Goal: Find specific page/section: Find specific page/section

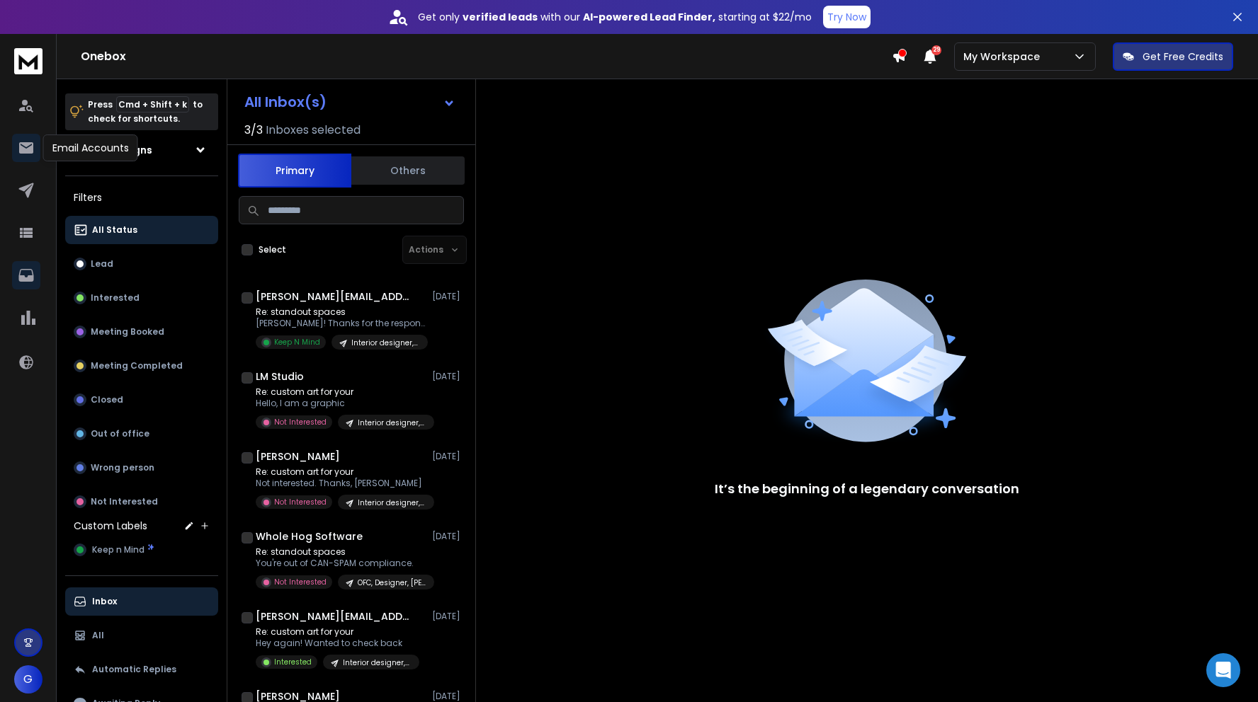
click at [30, 154] on icon at bounding box center [26, 147] width 17 height 17
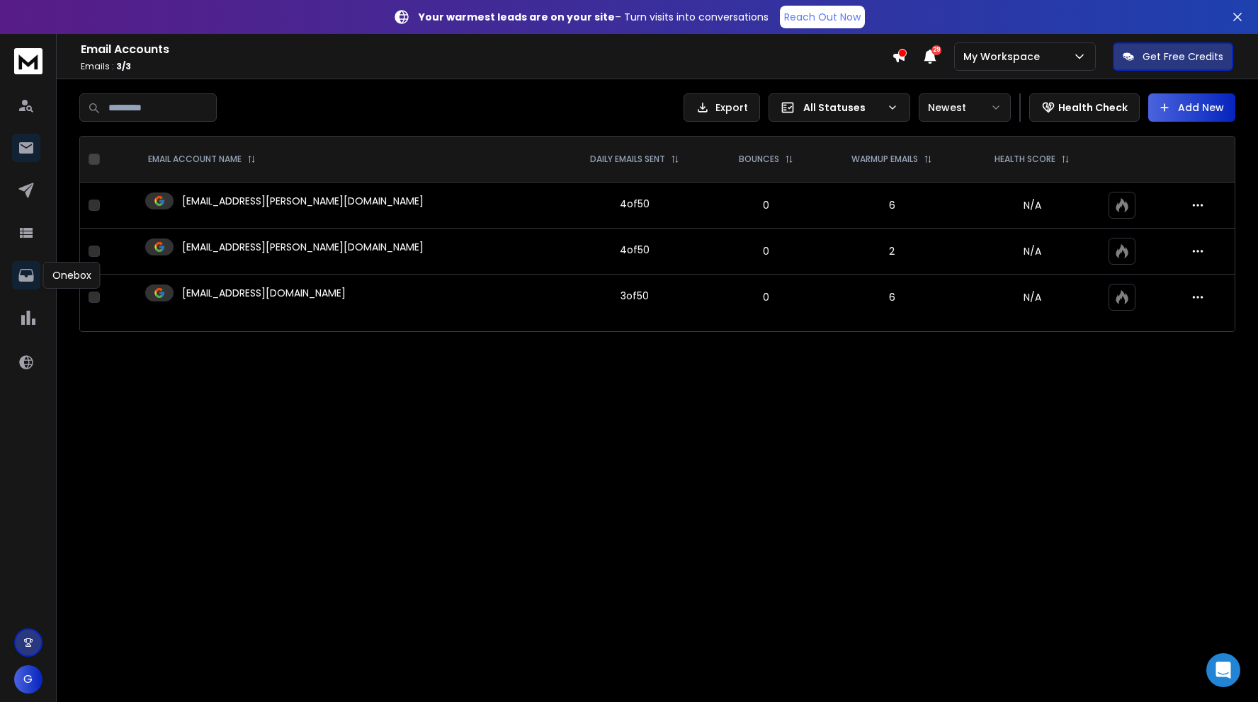
click at [28, 281] on icon at bounding box center [26, 275] width 17 height 17
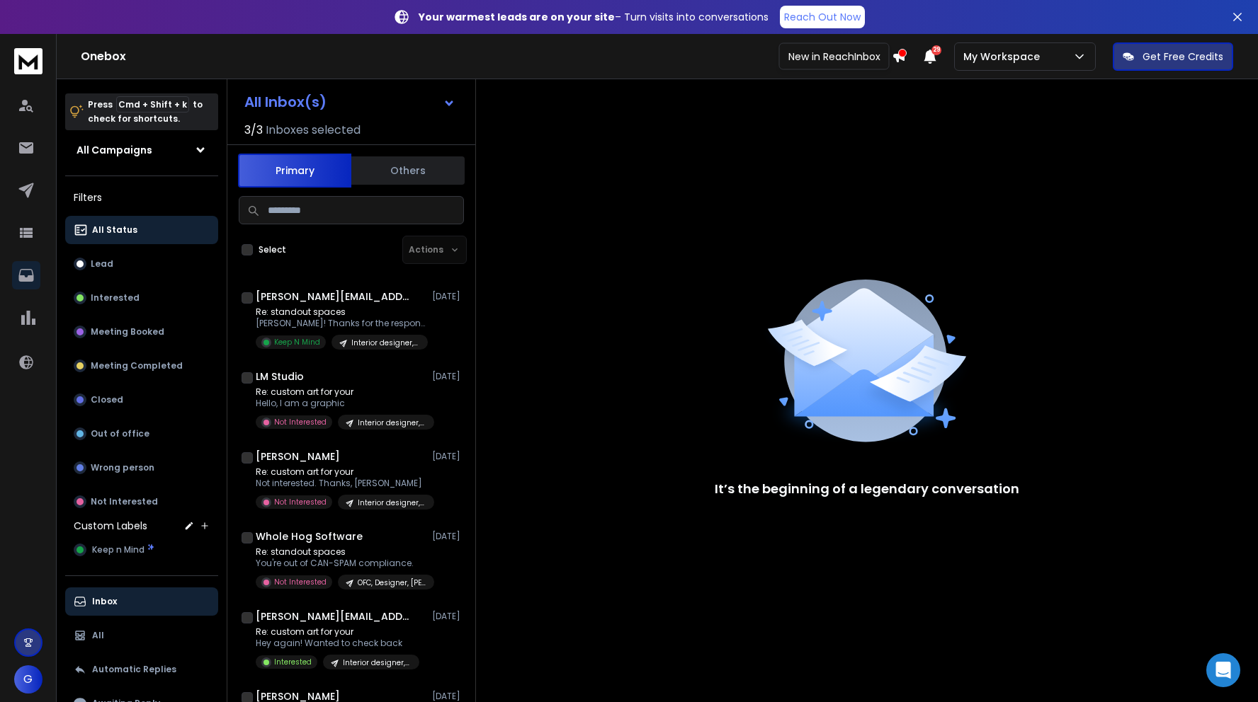
click at [904, 57] on icon at bounding box center [898, 56] width 11 height 11
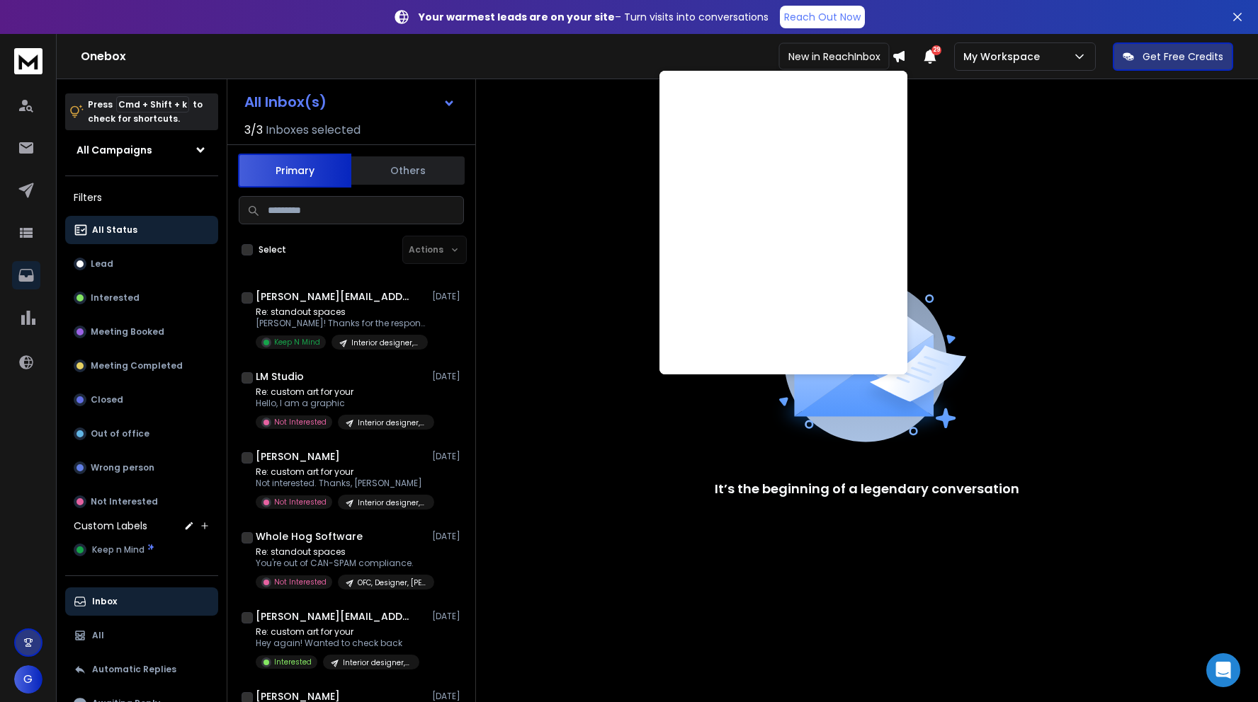
click at [901, 60] on icon at bounding box center [899, 57] width 14 height 14
